Goal: Check status

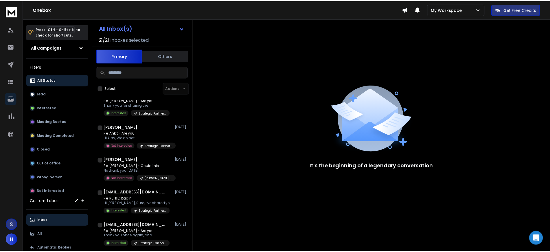
scroll to position [145, 0]
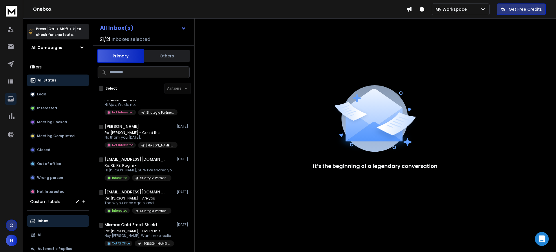
click at [281, 185] on div "It’s the beginning of a legendary conversation" at bounding box center [375, 126] width 361 height 214
drag, startPoint x: 279, startPoint y: 208, endPoint x: 352, endPoint y: 241, distance: 79.7
click at [280, 209] on div "It’s the beginning of a legendary conversation" at bounding box center [375, 126] width 361 height 214
click at [10, 64] on icon at bounding box center [10, 63] width 7 height 7
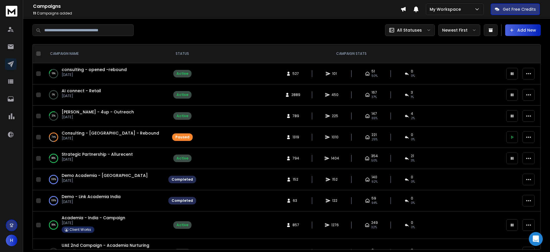
click at [94, 90] on span "AI connect - Retail" at bounding box center [81, 91] width 39 height 6
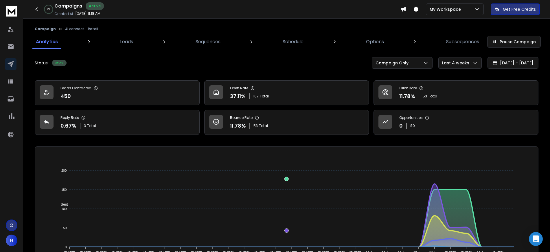
click at [179, 58] on div "Status: Active Pause Campaign Campaign Only Last 4 weeks 14 Jul 2025 - 11 Aug 2…" at bounding box center [287, 63] width 504 height 12
click at [156, 56] on div "Status: Active Pause Campaign Campaign Only Last 4 weeks 14 Jul 2025 - 11 Aug 2…" at bounding box center [286, 205] width 509 height 301
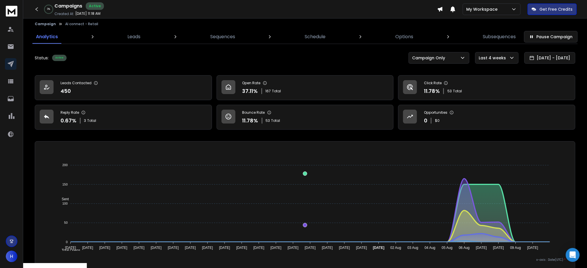
scroll to position [3, 0]
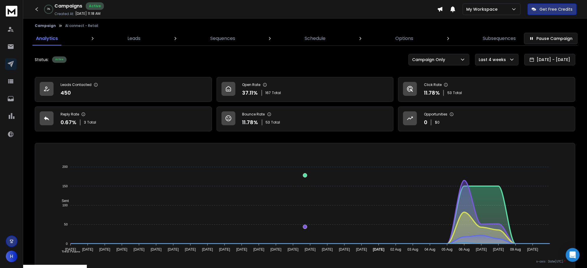
click at [198, 52] on div "Status: Active Pause Campaign Campaign Only Last 4 weeks 14 Jul 2025 - 11 Aug 2…" at bounding box center [304, 202] width 545 height 301
